Goal: Find specific page/section

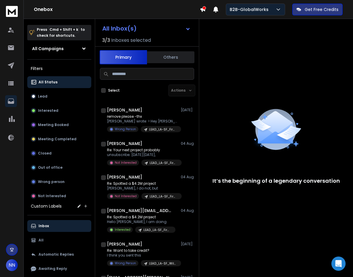
click at [267, 9] on p "B2B-GlobalWorks" at bounding box center [250, 10] width 41 height 6
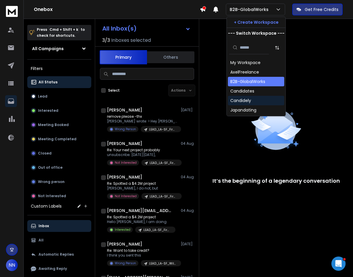
click at [259, 99] on div "Candidely" at bounding box center [256, 100] width 56 height 9
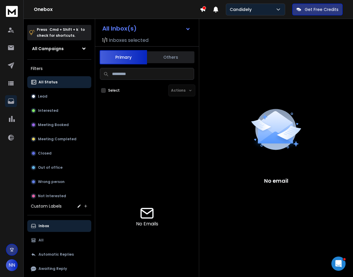
click at [254, 7] on p "Candidely" at bounding box center [242, 10] width 24 height 6
